Goal: Go to known website: Access a specific website the user already knows

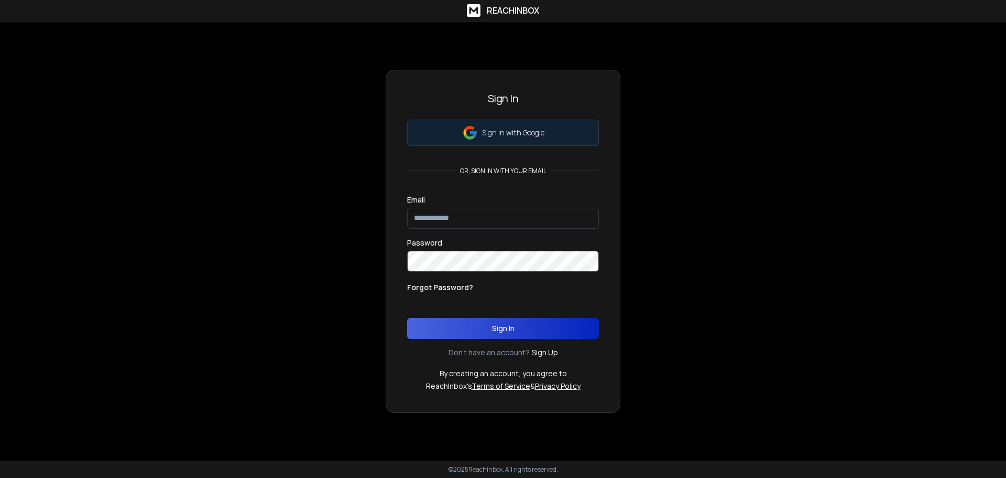
click at [480, 138] on button "Sign in with Google" at bounding box center [503, 133] width 192 height 26
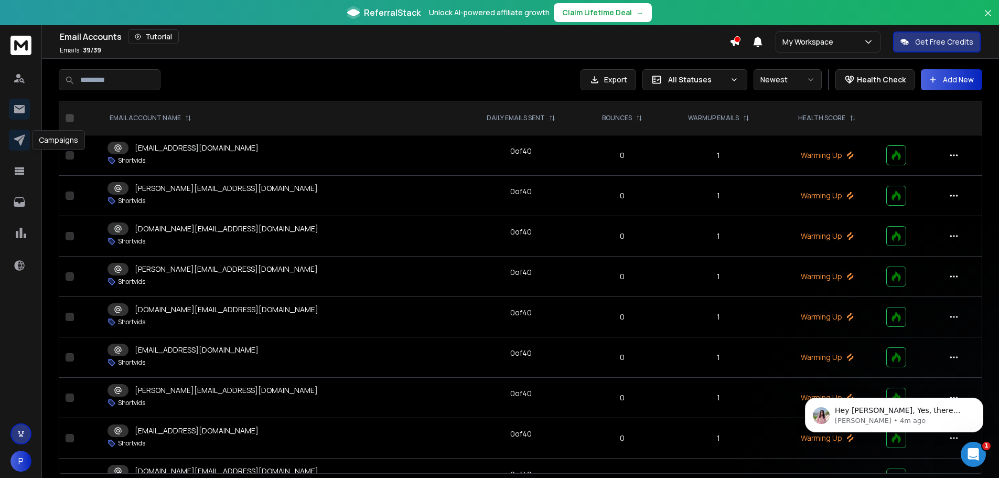
click at [21, 139] on icon at bounding box center [19, 140] width 13 height 13
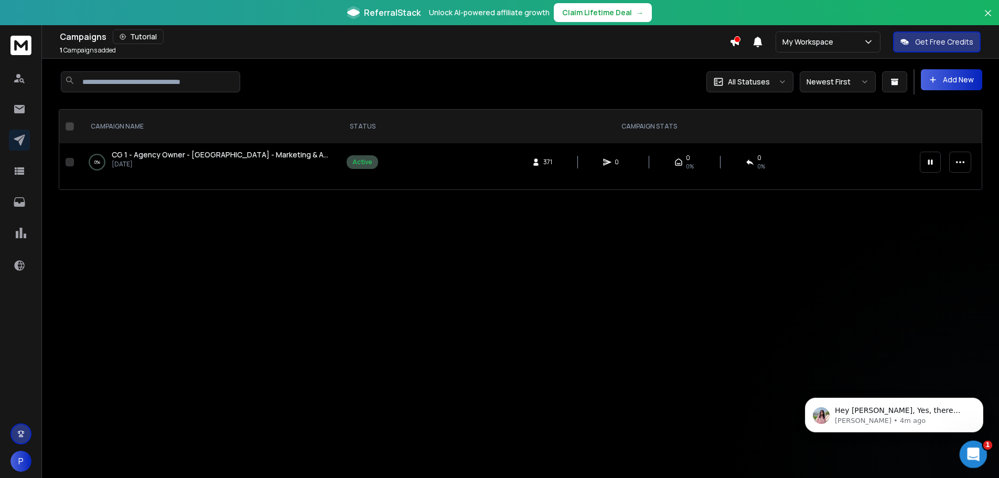
click at [963, 449] on div "Open Intercom Messenger" at bounding box center [971, 452] width 35 height 35
